Goal: Communication & Community: Share content

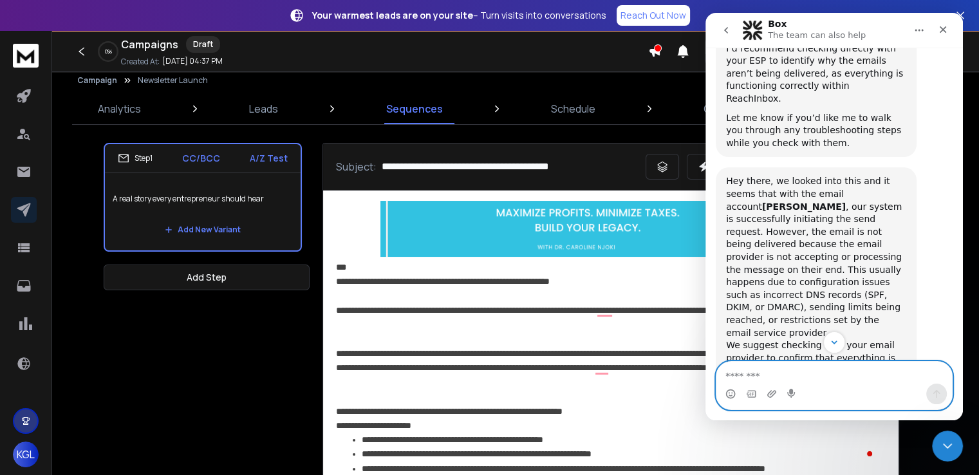
scroll to position [1988, 0]
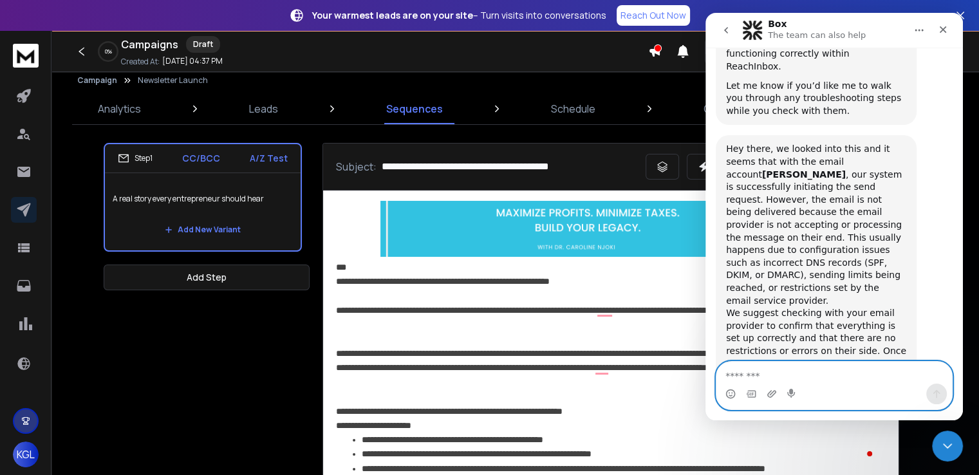
click at [742, 376] on textarea "Message…" at bounding box center [835, 373] width 236 height 22
click at [791, 386] on div "Intercom messenger" at bounding box center [792, 394] width 10 height 21
click at [794, 390] on icon "Start recording" at bounding box center [792, 394] width 10 height 10
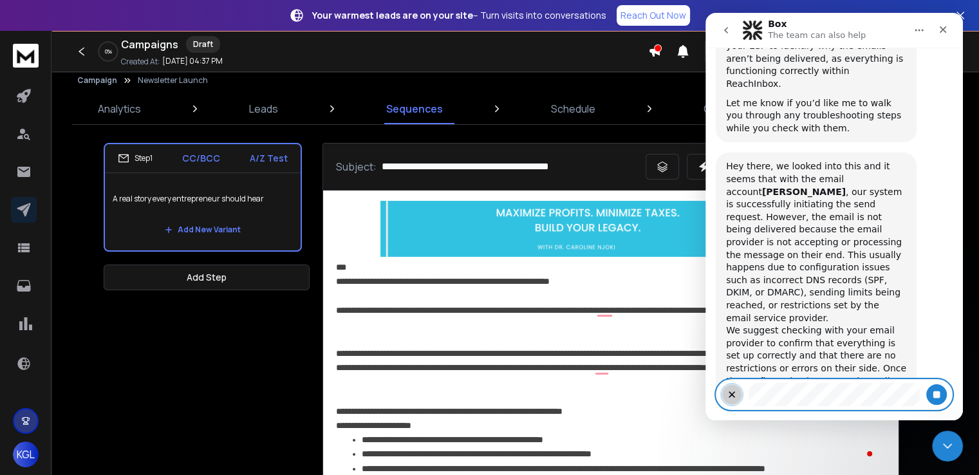
click at [731, 397] on icon "Clear recording" at bounding box center [732, 395] width 10 height 10
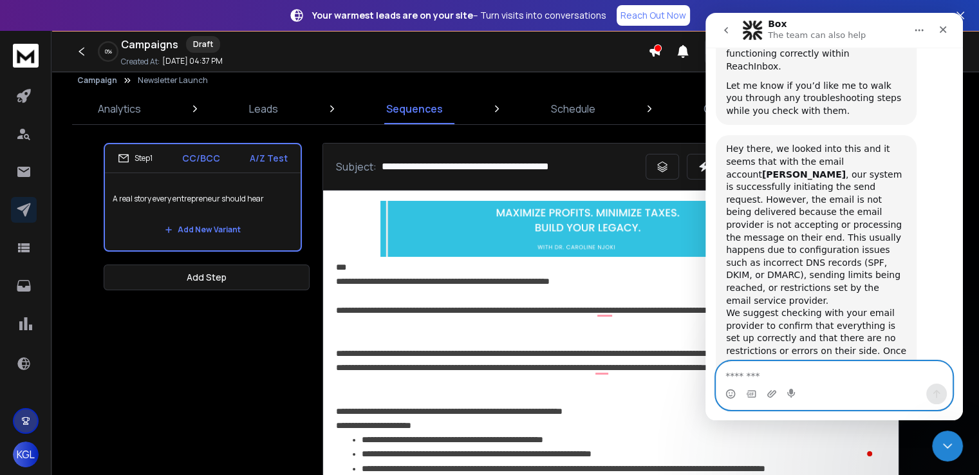
scroll to position [1988, 0]
click at [790, 393] on icon "Start recording" at bounding box center [791, 393] width 8 height 9
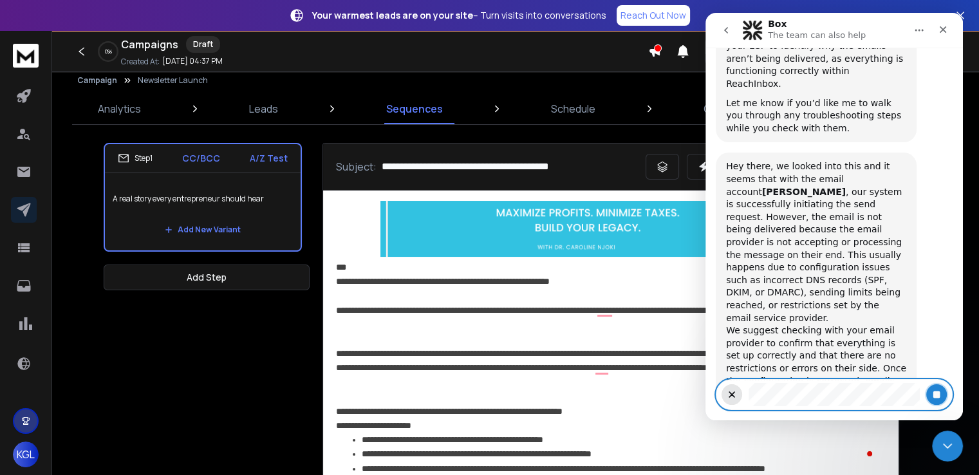
click at [931, 388] on button "Stop recording" at bounding box center [937, 394] width 21 height 21
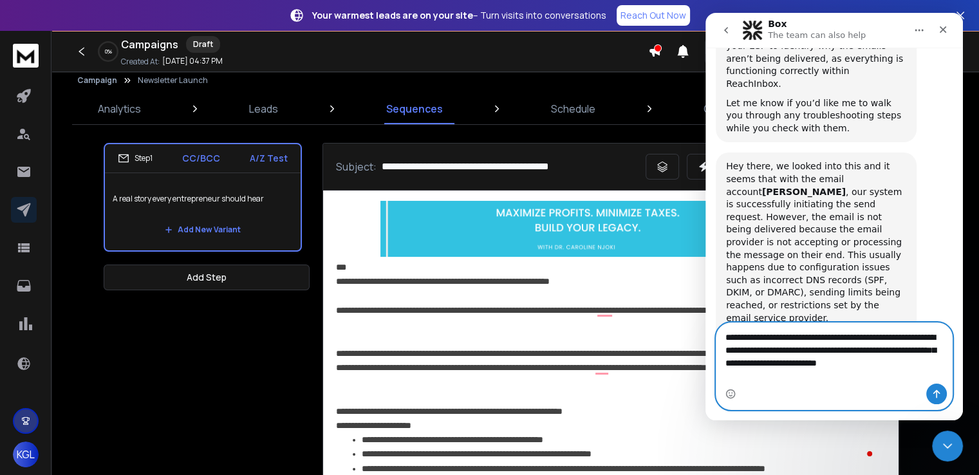
scroll to position [1988, 0]
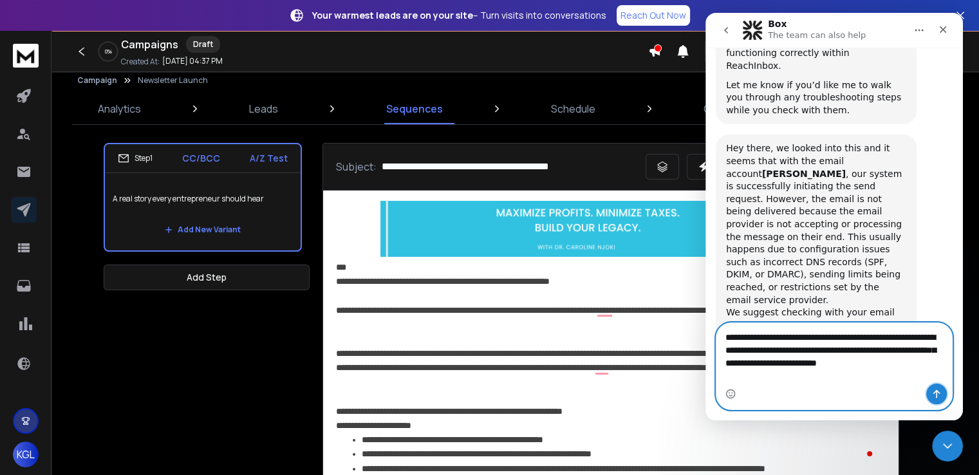
click at [933, 387] on button "Send a message…" at bounding box center [937, 394] width 21 height 21
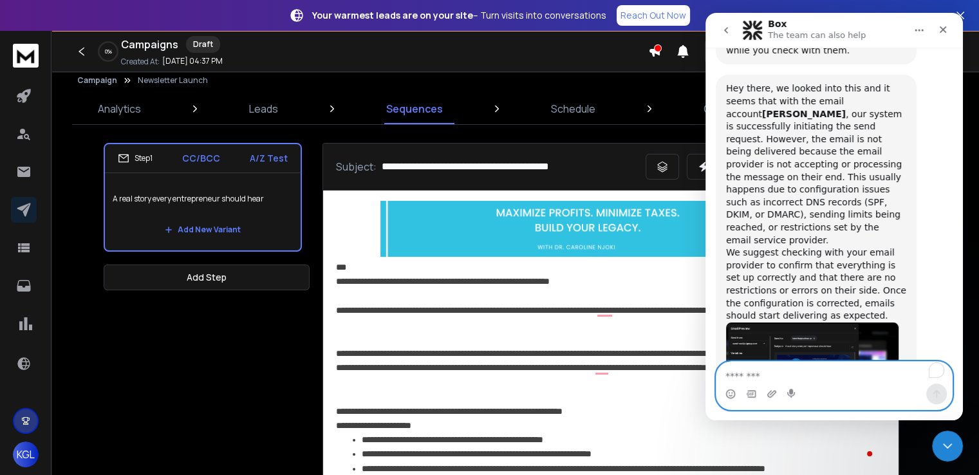
scroll to position [2043, 0]
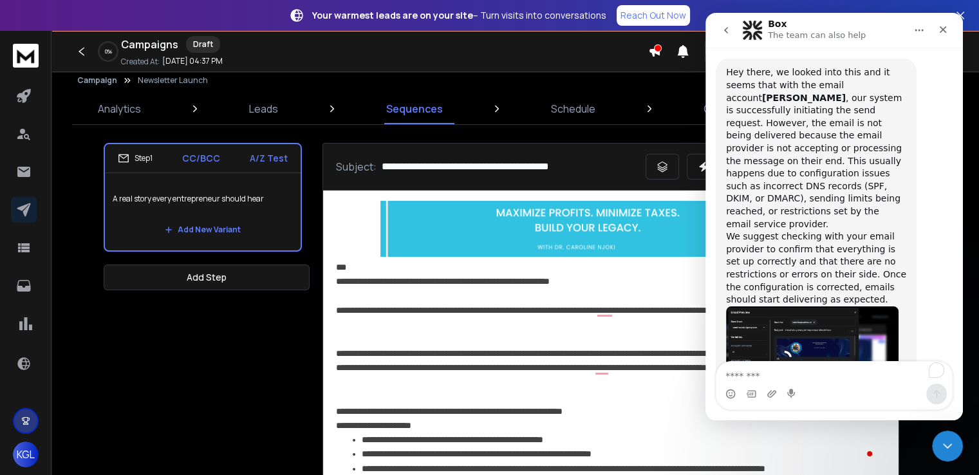
click at [816, 306] on img "Lakshita says…" at bounding box center [812, 366] width 173 height 121
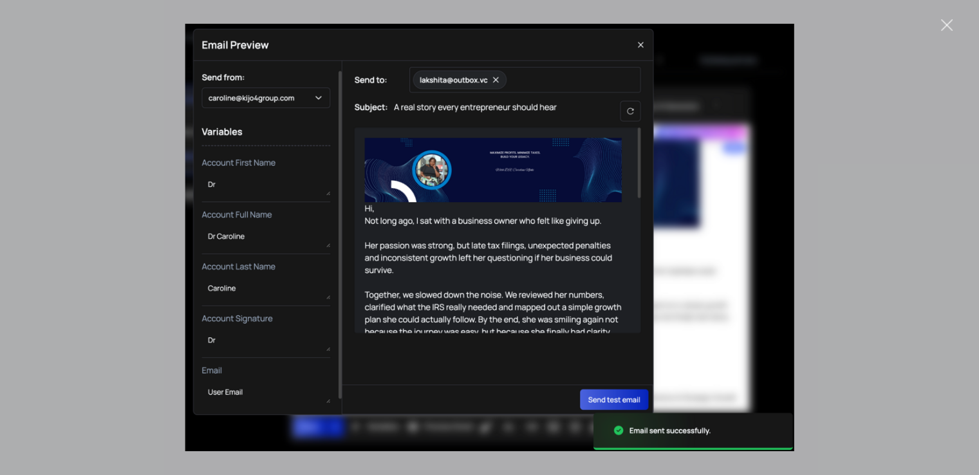
scroll to position [0, 0]
click at [728, 86] on img "Close" at bounding box center [490, 238] width 610 height 428
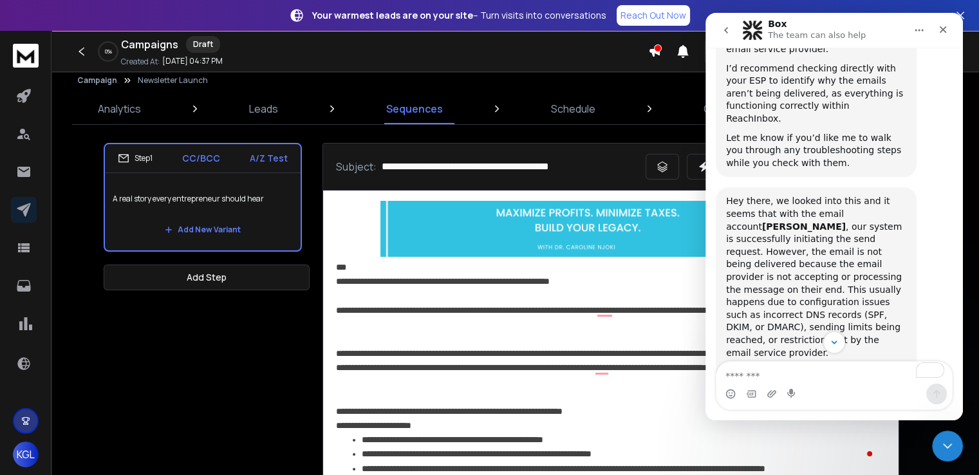
scroll to position [2042, 0]
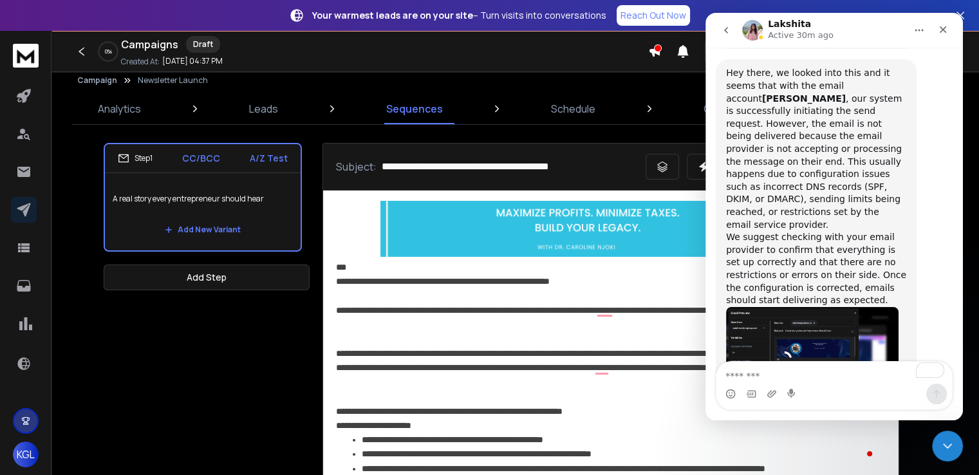
click at [811, 307] on img "Lakshita says…" at bounding box center [812, 367] width 173 height 121
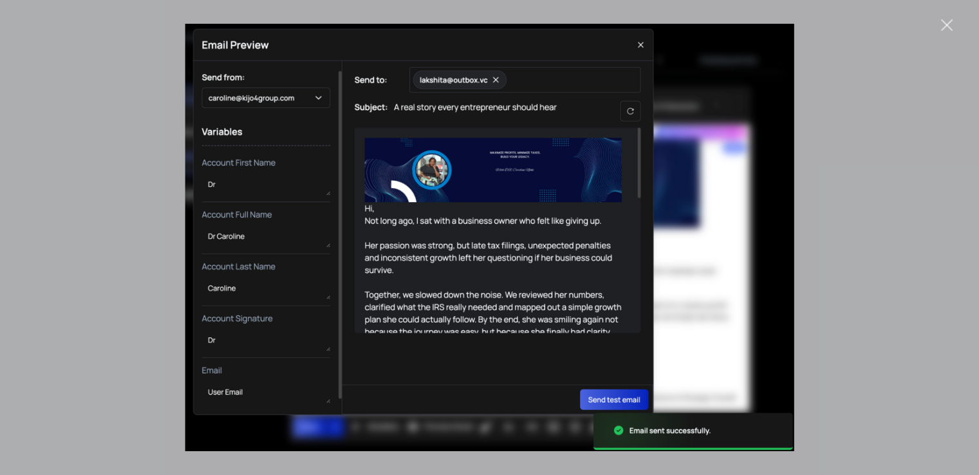
scroll to position [0, 0]
click at [745, 207] on img "Close" at bounding box center [490, 238] width 610 height 428
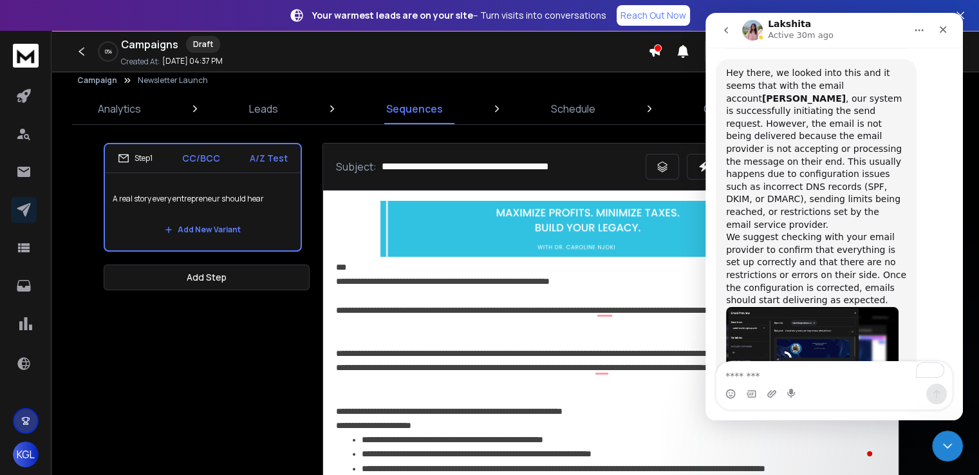
click at [813, 307] on img "Lakshita says…" at bounding box center [812, 367] width 173 height 121
click at [815, 307] on img "Lakshita says…" at bounding box center [812, 367] width 173 height 121
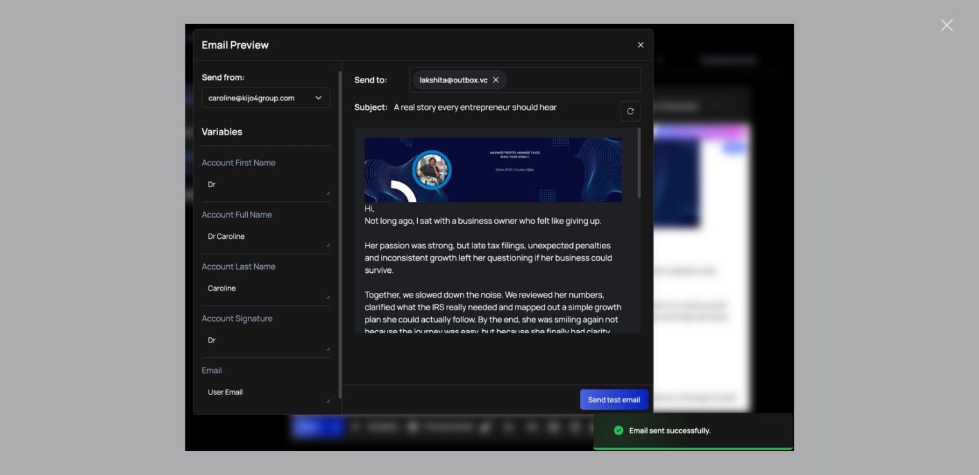
click at [775, 261] on img "Close" at bounding box center [490, 238] width 610 height 428
